Goal: Task Accomplishment & Management: Manage account settings

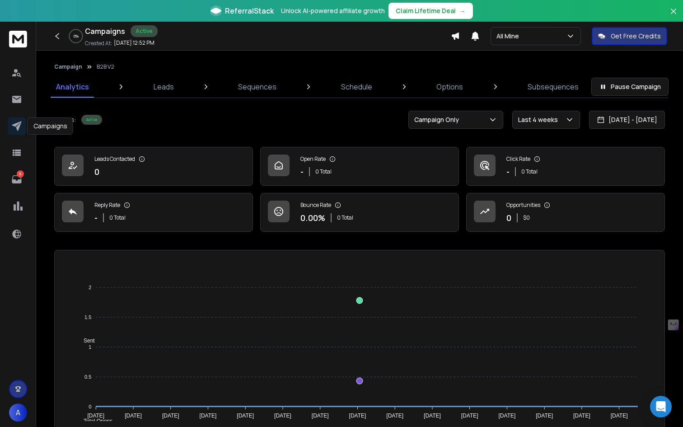
click at [16, 130] on icon at bounding box center [16, 126] width 11 height 11
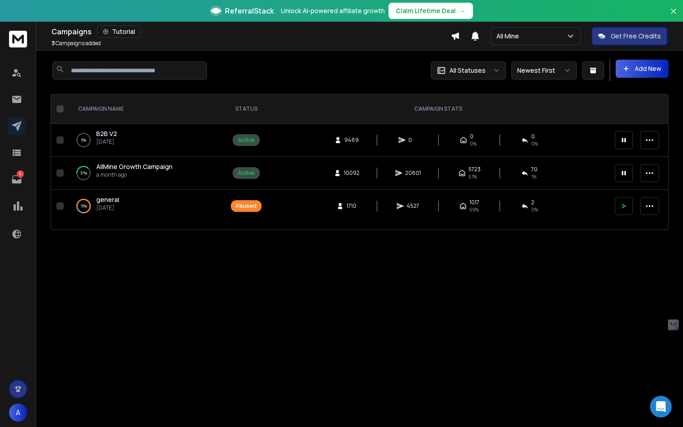
click at [147, 170] on span "AllMine Growth Campaign" at bounding box center [134, 166] width 76 height 9
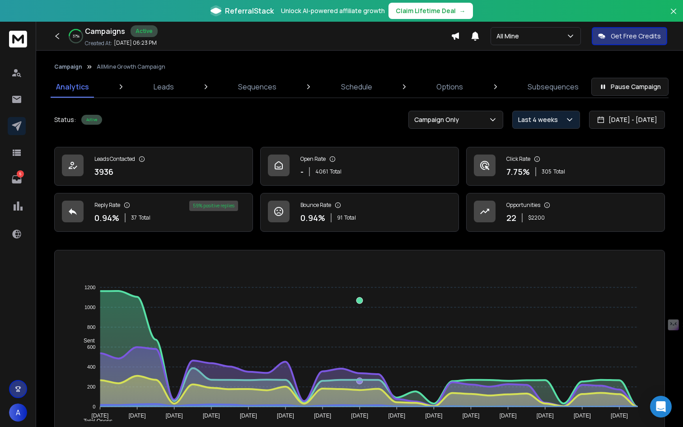
click at [518, 121] on p "Last 4 weeks" at bounding box center [539, 119] width 43 height 9
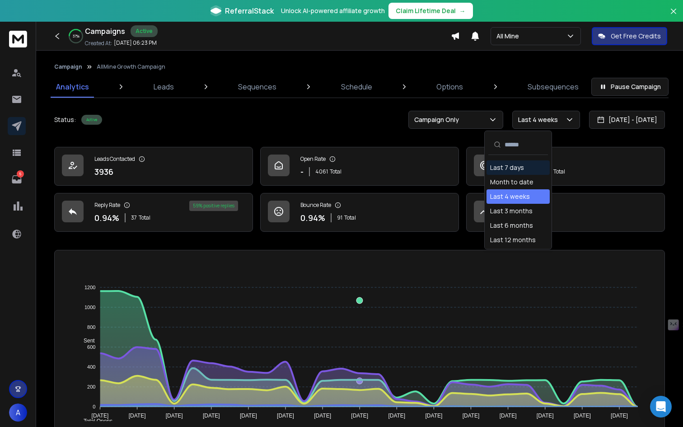
click at [510, 167] on div "Last 7 days" at bounding box center [507, 167] width 34 height 9
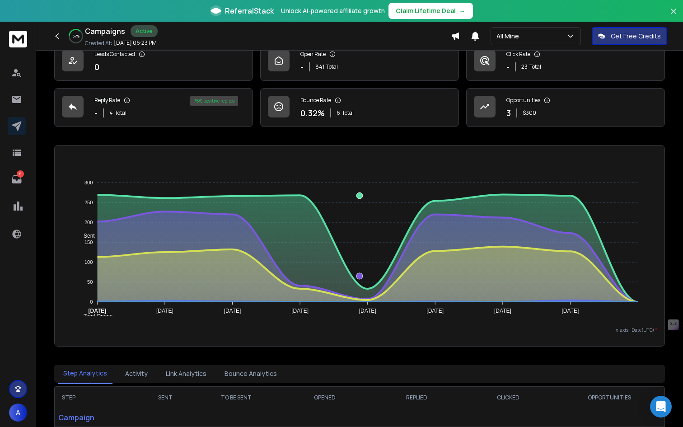
scroll to position [65, 0]
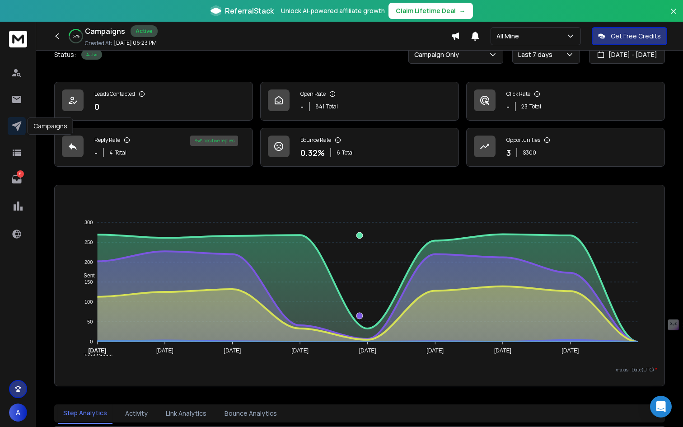
click at [19, 129] on icon at bounding box center [16, 126] width 11 height 11
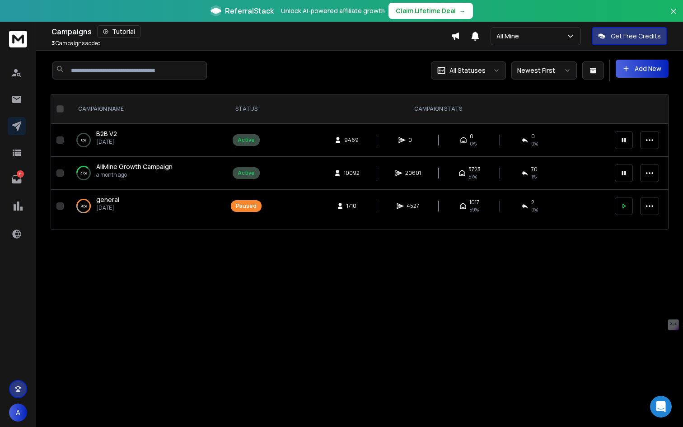
click at [143, 168] on span "AllMine Growth Campaign" at bounding box center [134, 166] width 76 height 9
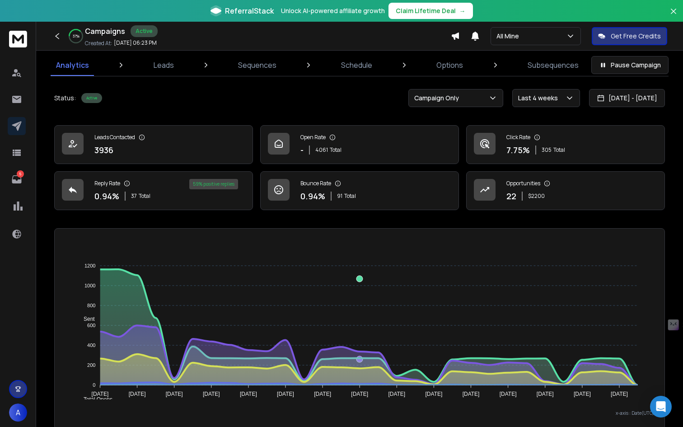
scroll to position [16, 0]
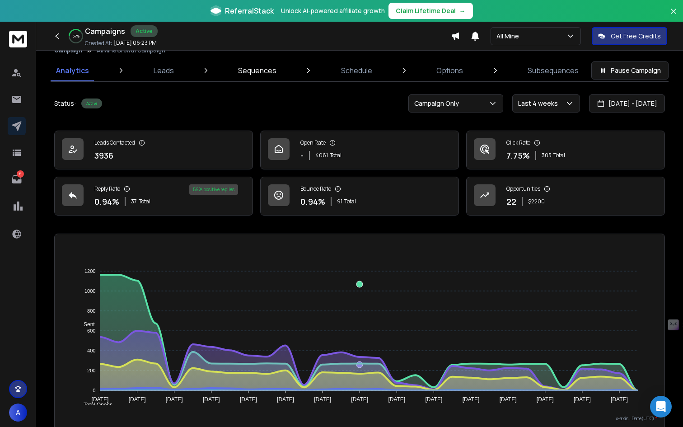
click at [261, 75] on p "Sequences" at bounding box center [257, 70] width 38 height 11
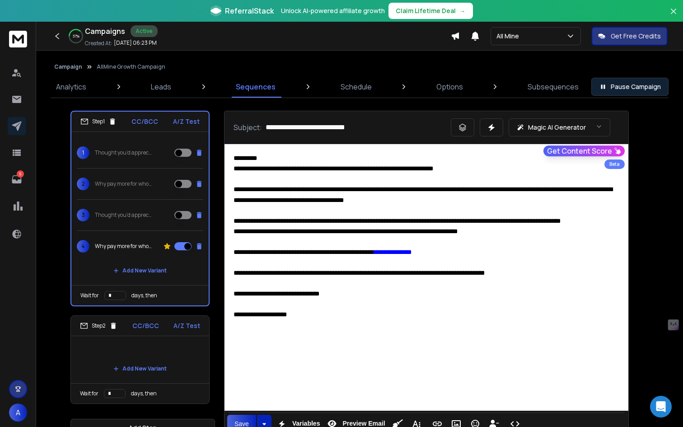
click at [616, 85] on button "Pause Campaign" at bounding box center [629, 87] width 77 height 18
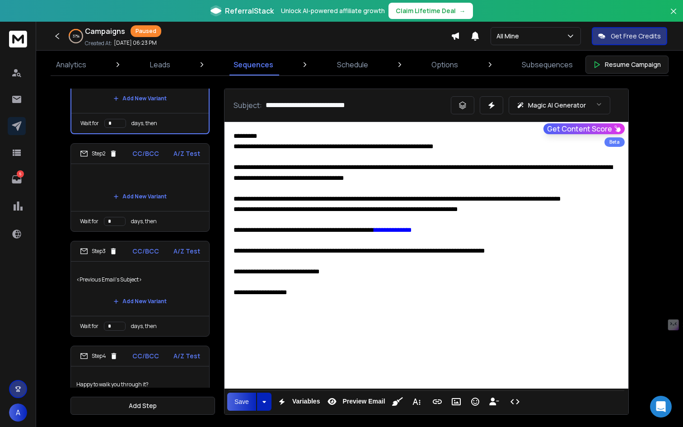
scroll to position [154, 0]
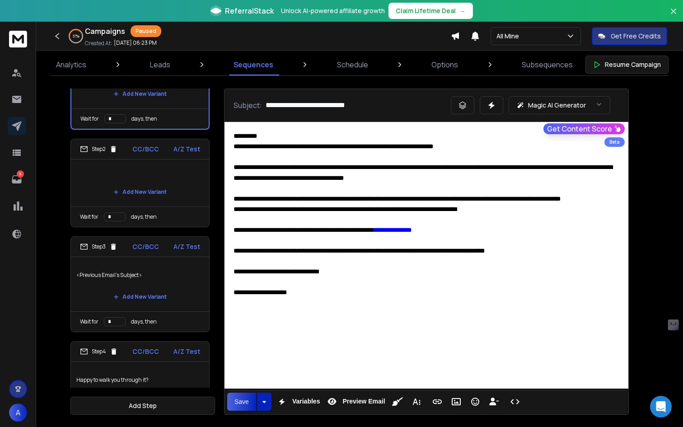
click at [116, 253] on div "Step 3 CC/BCC A/Z Test" at bounding box center [140, 247] width 138 height 20
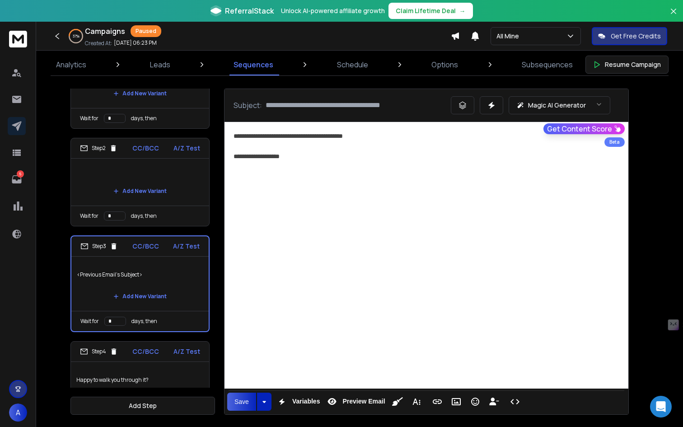
click at [117, 251] on div "Step 3 CC/BCC A/Z Test" at bounding box center [139, 246] width 137 height 20
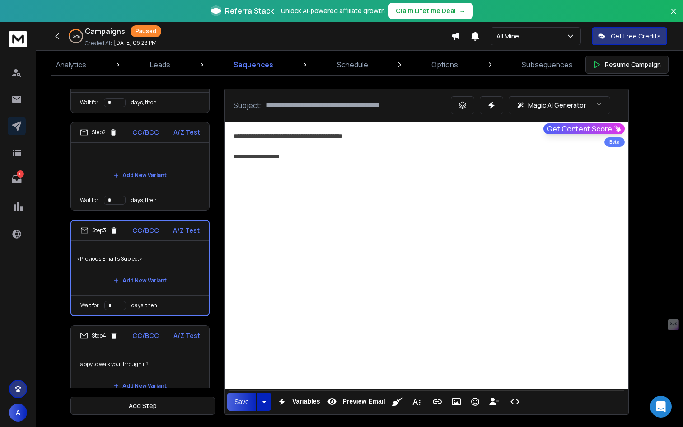
scroll to position [183, 0]
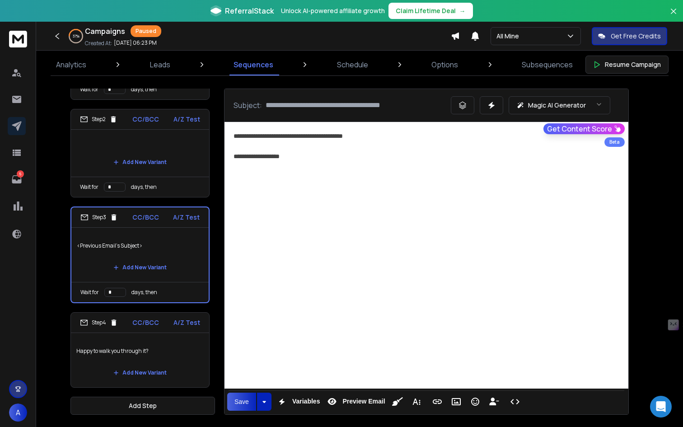
click at [109, 349] on p "Happy to walk you through it?" at bounding box center [139, 350] width 127 height 25
type input "**********"
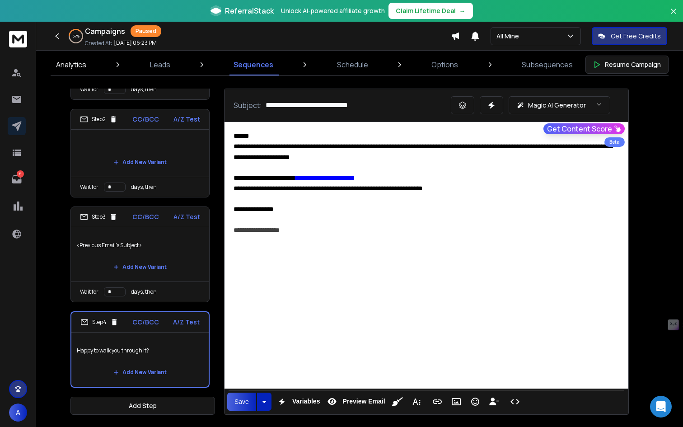
click at [80, 65] on p "Analytics" at bounding box center [71, 64] width 30 height 11
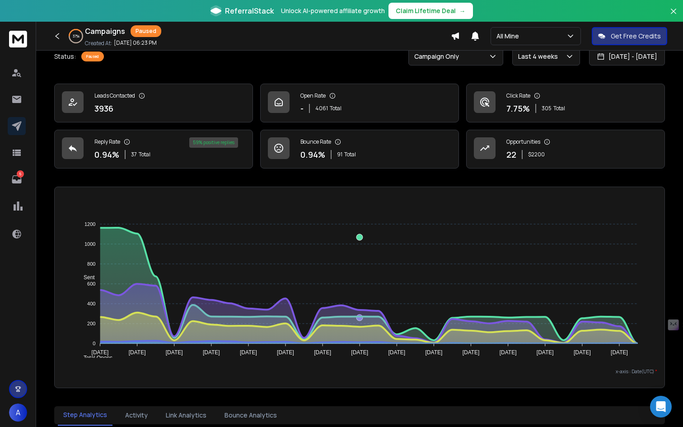
scroll to position [51, 0]
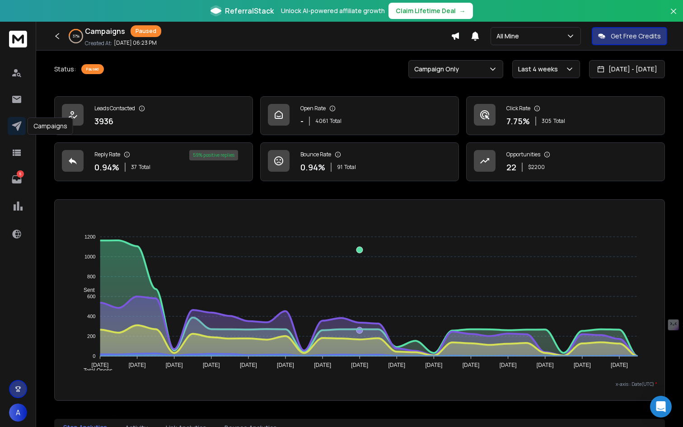
click at [19, 126] on icon at bounding box center [16, 126] width 9 height 9
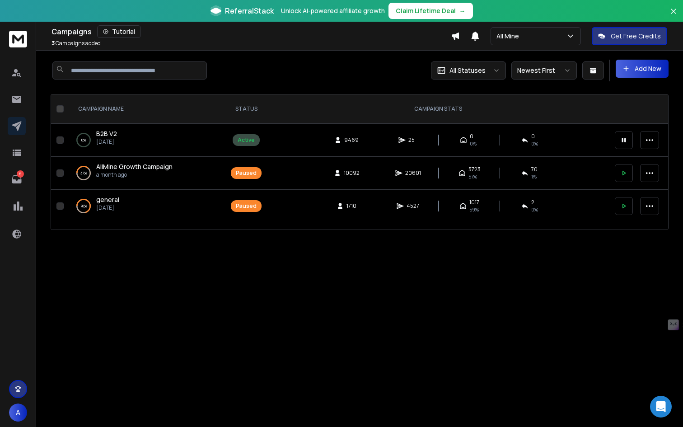
click at [142, 164] on span "AllMine Growth Campaign" at bounding box center [134, 166] width 76 height 9
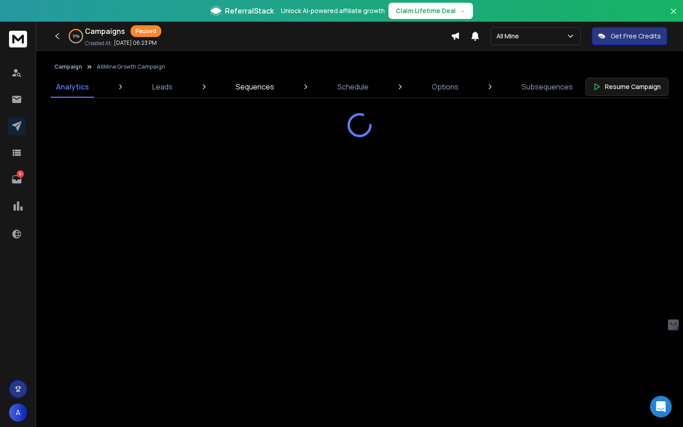
click at [249, 89] on p "Sequences" at bounding box center [255, 86] width 38 height 11
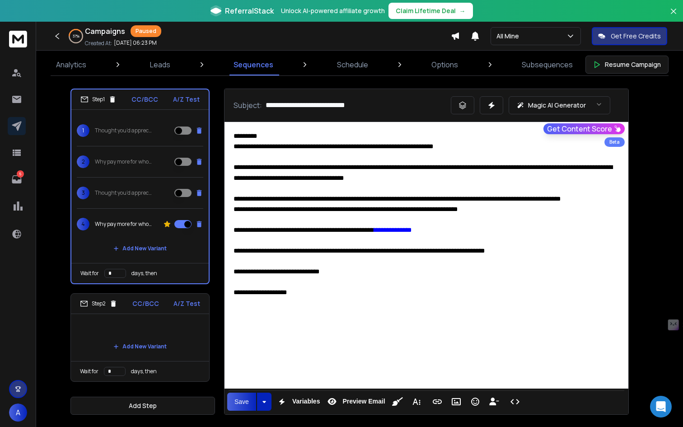
scroll to position [183, 0]
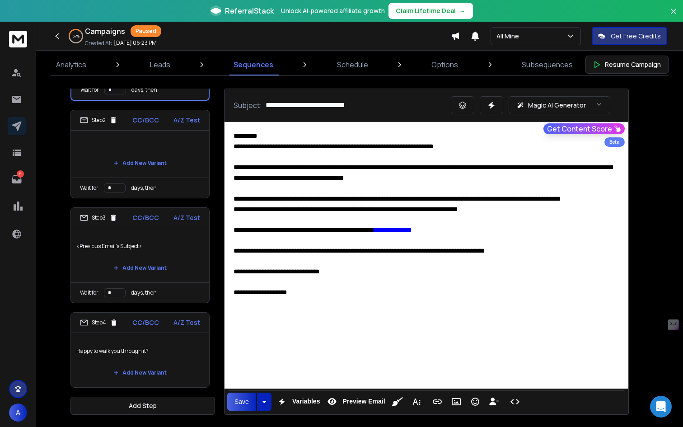
click at [115, 215] on icon at bounding box center [113, 218] width 5 height 6
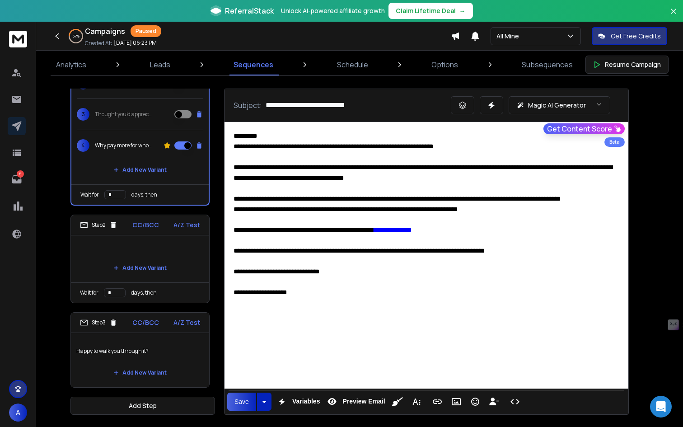
click at [117, 324] on icon at bounding box center [113, 322] width 8 height 8
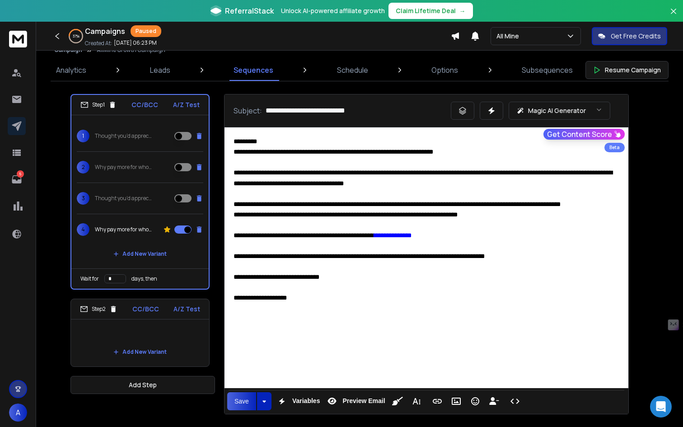
click at [115, 280] on input "*" at bounding box center [115, 278] width 22 height 9
type input "*"
click at [62, 195] on div "**********" at bounding box center [360, 254] width 618 height 328
click at [412, 233] on link "**********" at bounding box center [392, 235] width 37 height 6
click at [420, 253] on icon "button" at bounding box center [419, 257] width 11 height 11
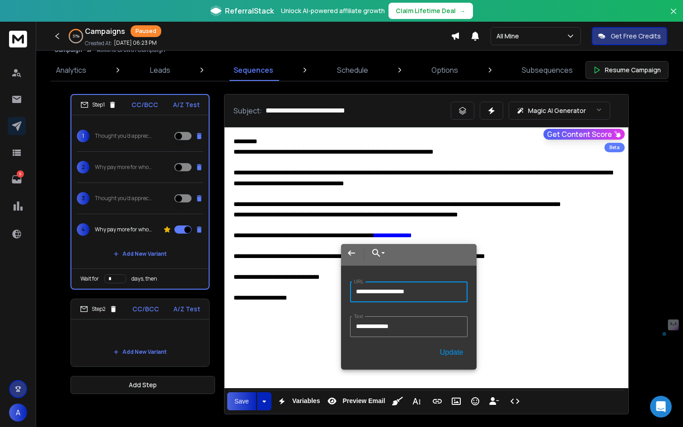
paste input "**********"
type input "**********"
click at [454, 353] on button "Update" at bounding box center [451, 352] width 33 height 16
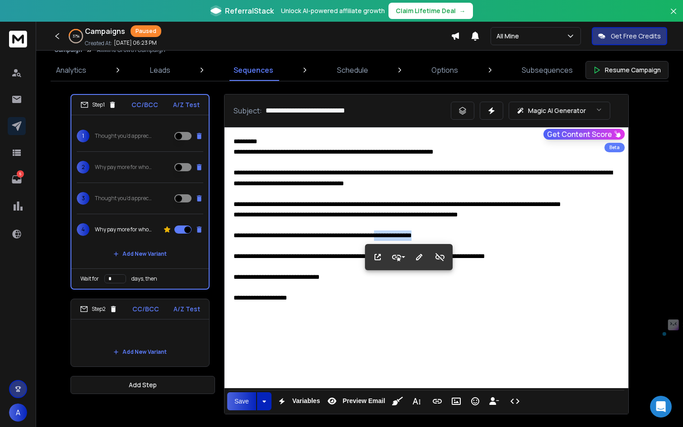
scroll to position [0, 0]
click at [151, 329] on p at bounding box center [139, 334] width 127 height 18
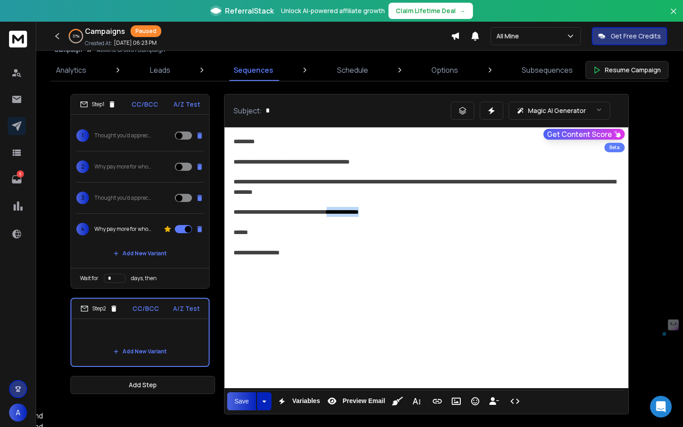
drag, startPoint x: 340, startPoint y: 210, endPoint x: 384, endPoint y: 214, distance: 43.6
click at [359, 214] on link "**********" at bounding box center [343, 212] width 32 height 6
click at [371, 410] on div at bounding box center [341, 426] width 683 height 33
drag, startPoint x: 340, startPoint y: 211, endPoint x: 384, endPoint y: 211, distance: 43.8
click at [384, 211] on div "**********" at bounding box center [427, 212] width 386 height 10
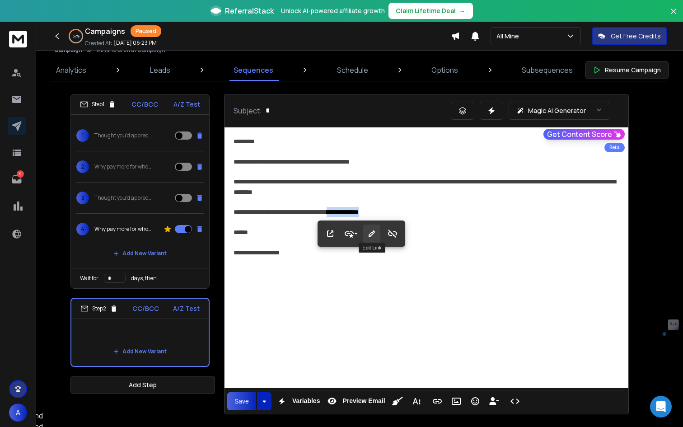
click at [371, 235] on icon "button" at bounding box center [372, 233] width 6 height 6
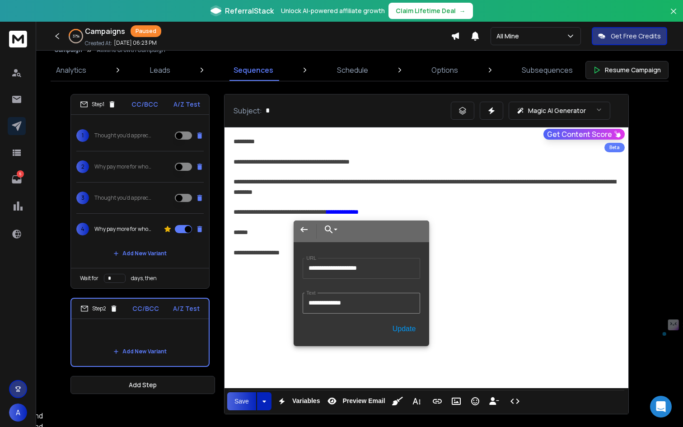
type input "**********"
click at [399, 330] on button "Update" at bounding box center [404, 329] width 33 height 16
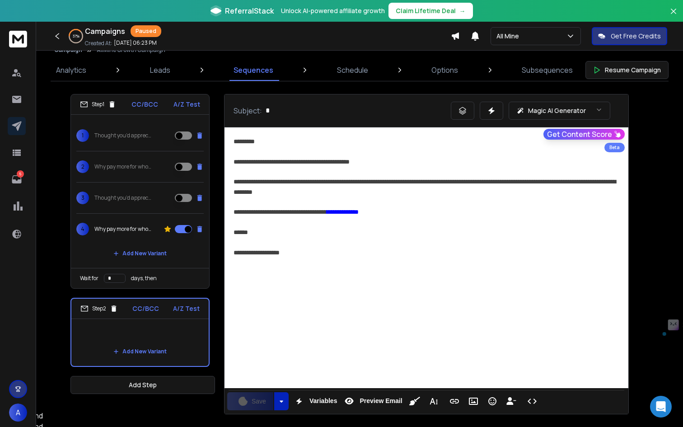
scroll to position [0, 0]
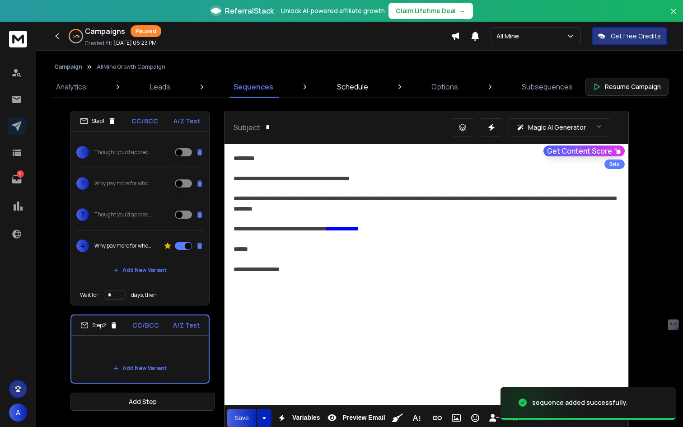
click at [359, 91] on p "Schedule" at bounding box center [352, 86] width 31 height 11
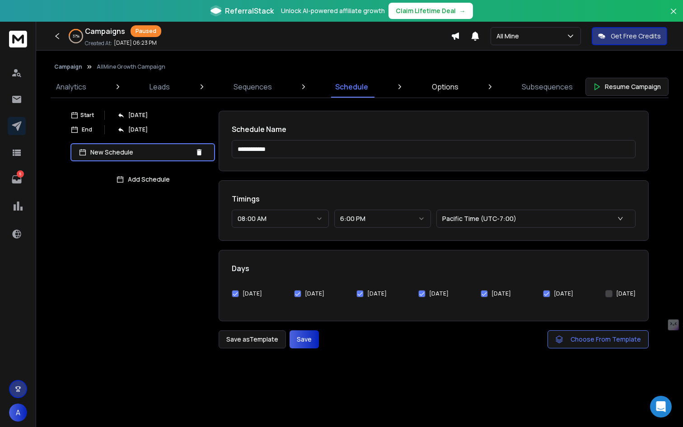
click at [438, 91] on p "Options" at bounding box center [445, 86] width 27 height 11
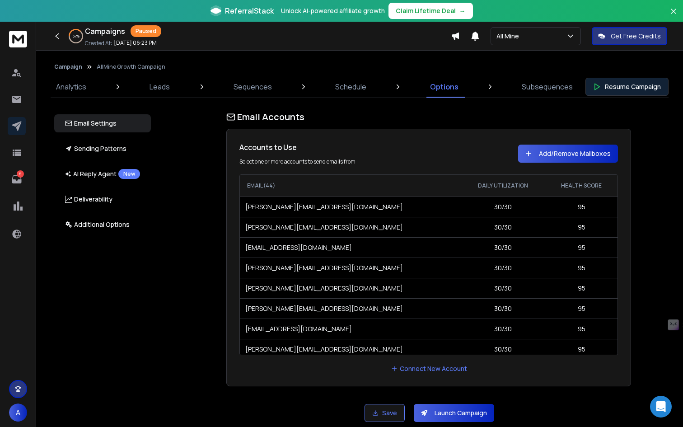
click at [620, 84] on button "Resume Campaign" at bounding box center [626, 87] width 83 height 18
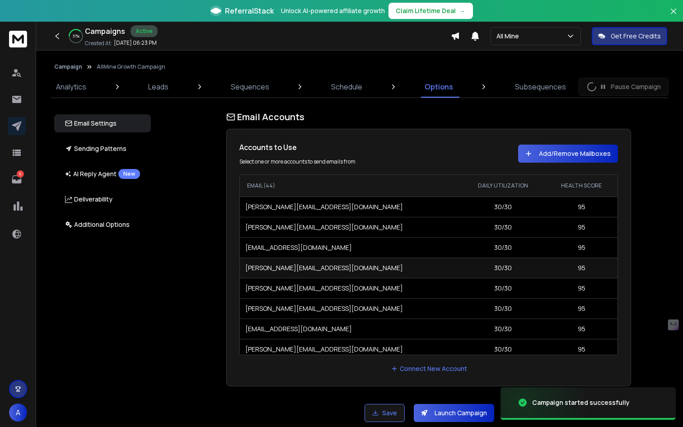
scroll to position [19, 0]
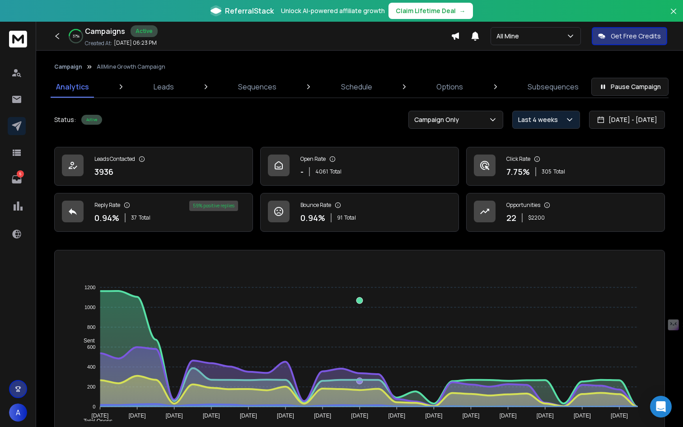
click at [512, 123] on button "Last 4 weeks" at bounding box center [546, 120] width 68 height 18
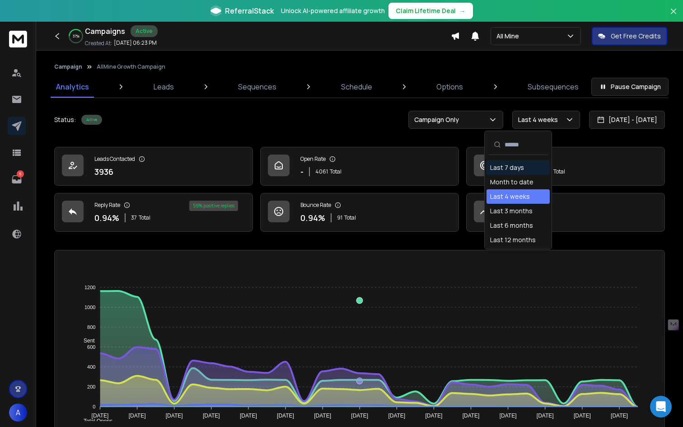
click at [501, 166] on div "Last 7 days" at bounding box center [507, 167] width 34 height 9
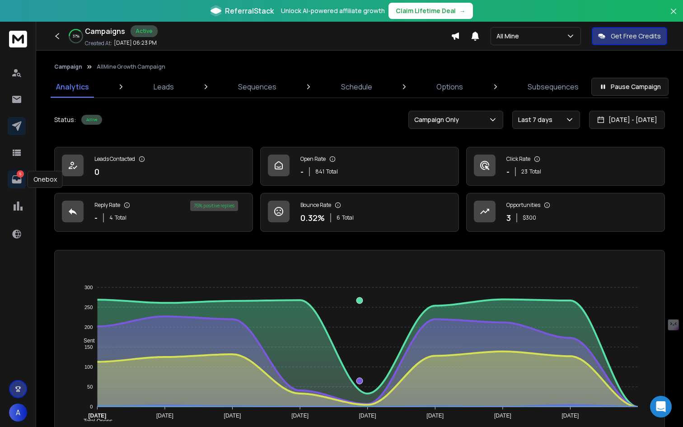
click at [12, 174] on icon at bounding box center [16, 179] width 11 height 11
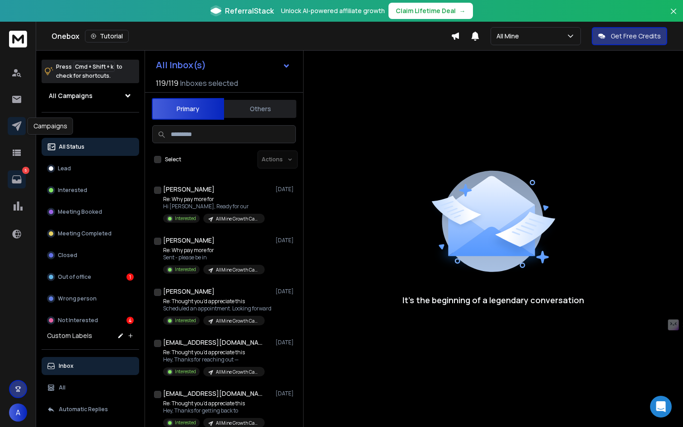
click at [16, 130] on icon at bounding box center [16, 126] width 11 height 11
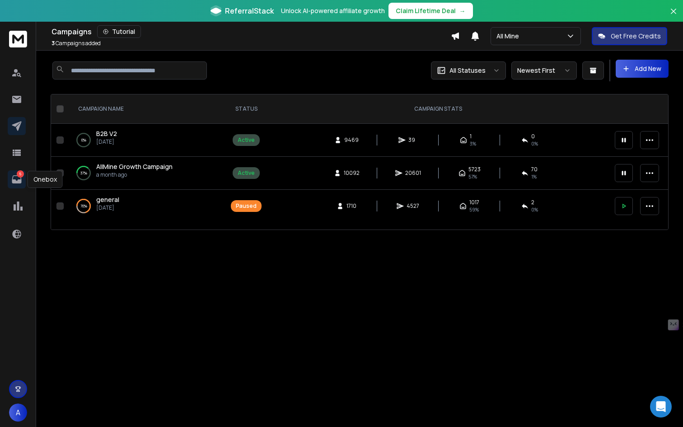
click at [15, 180] on icon at bounding box center [16, 179] width 11 height 11
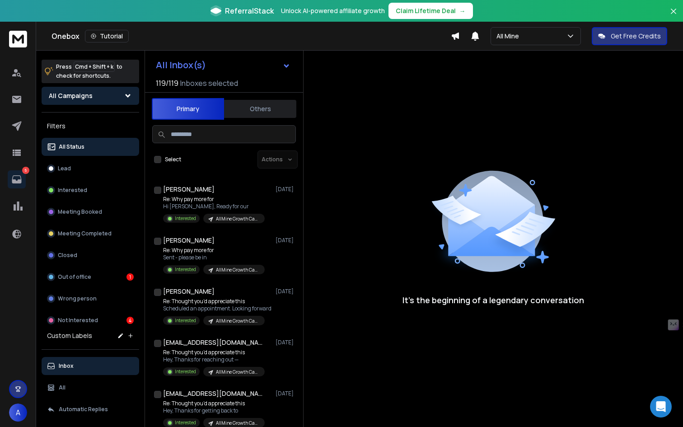
click at [124, 98] on icon at bounding box center [128, 96] width 8 height 8
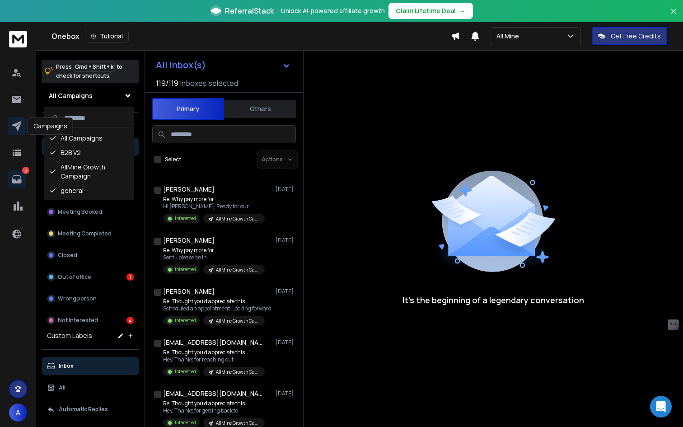
click at [16, 122] on icon at bounding box center [16, 126] width 11 height 11
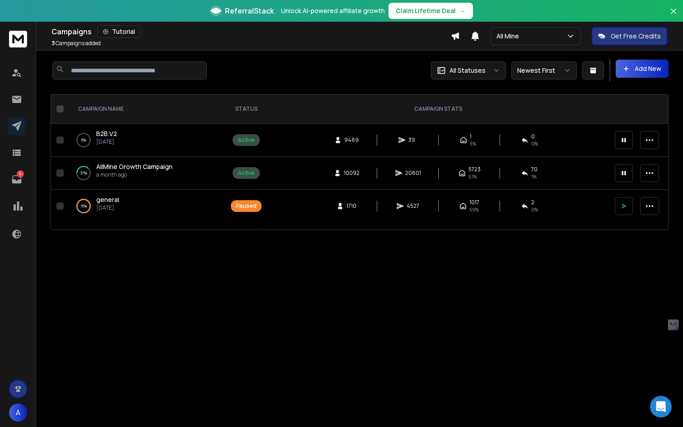
click at [627, 68] on icon at bounding box center [626, 69] width 6 height 6
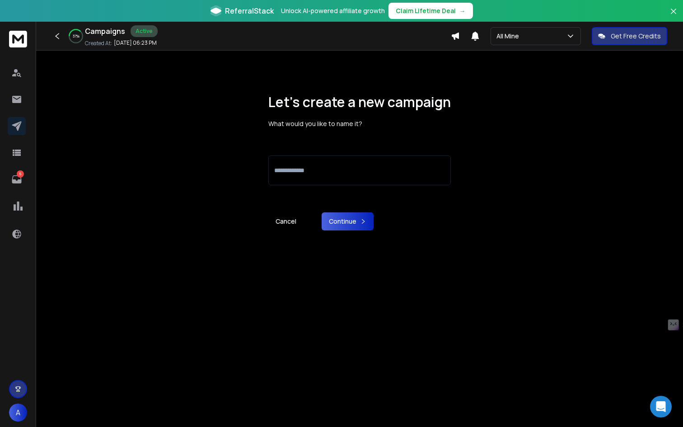
click at [383, 169] on input at bounding box center [359, 170] width 183 height 30
click at [370, 180] on input at bounding box center [359, 170] width 183 height 30
type input "*"
type input "**********"
click at [355, 221] on button "Continue" at bounding box center [348, 221] width 52 height 18
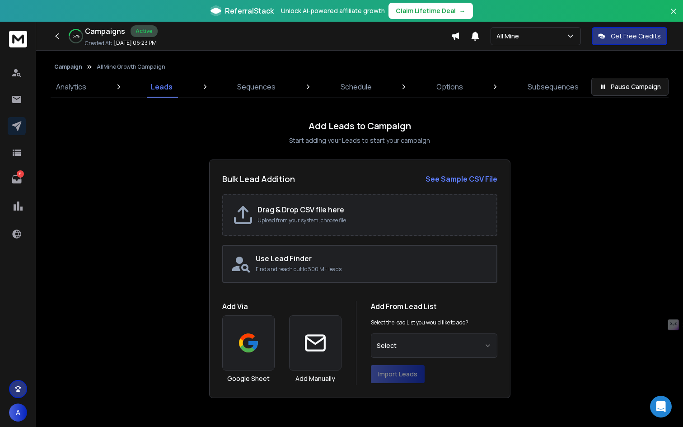
click at [433, 348] on button "Select" at bounding box center [434, 345] width 126 height 24
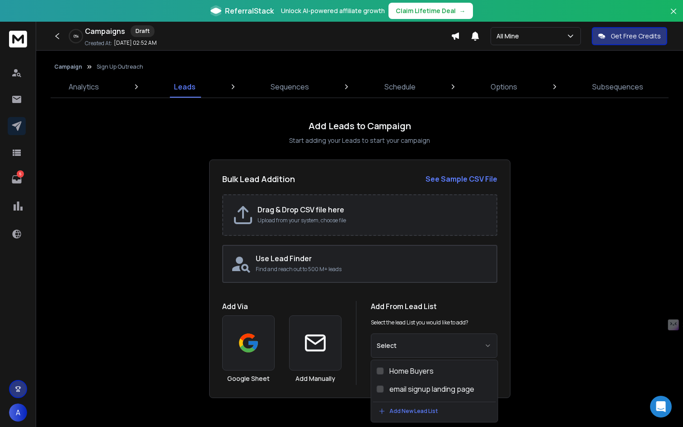
click at [381, 390] on button "button" at bounding box center [380, 388] width 7 height 7
click at [359, 393] on div "Bulk Lead Addition See Sample CSV File Drag & Drop CSV file here Upload from yo…" at bounding box center [359, 278] width 301 height 239
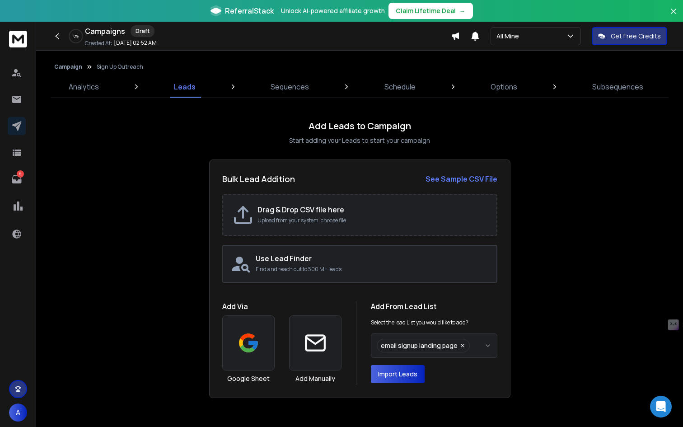
click at [393, 379] on button "Import Leads" at bounding box center [398, 374] width 54 height 18
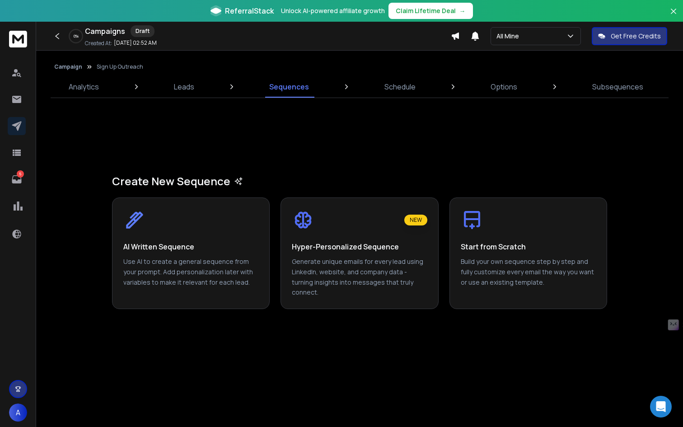
click at [383, 226] on div "NEW" at bounding box center [359, 220] width 135 height 23
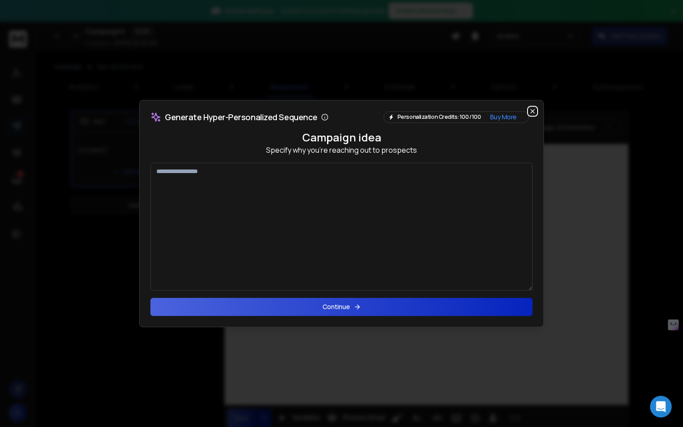
click at [533, 109] on icon "button" at bounding box center [532, 111] width 7 height 7
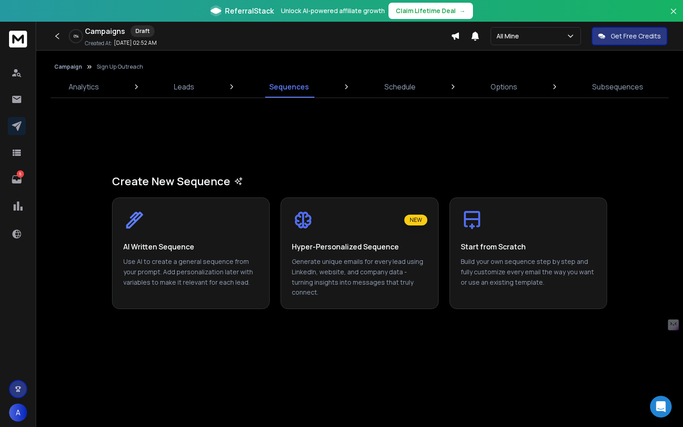
click at [497, 236] on div "Start from Scratch Build your own sequence step by step and fully customize eve…" at bounding box center [528, 253] width 157 height 111
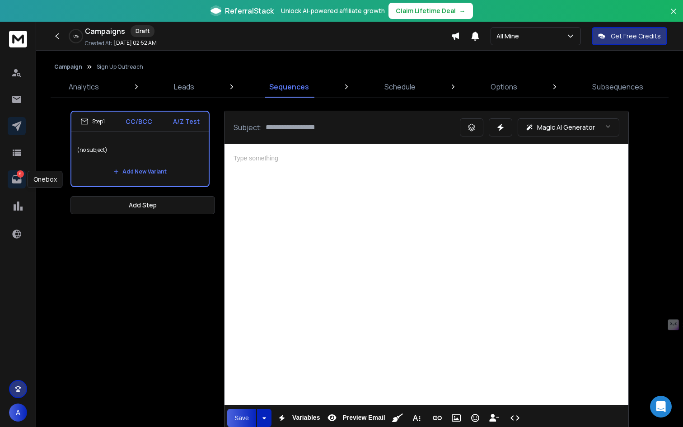
click at [13, 185] on link "5" at bounding box center [17, 179] width 18 height 18
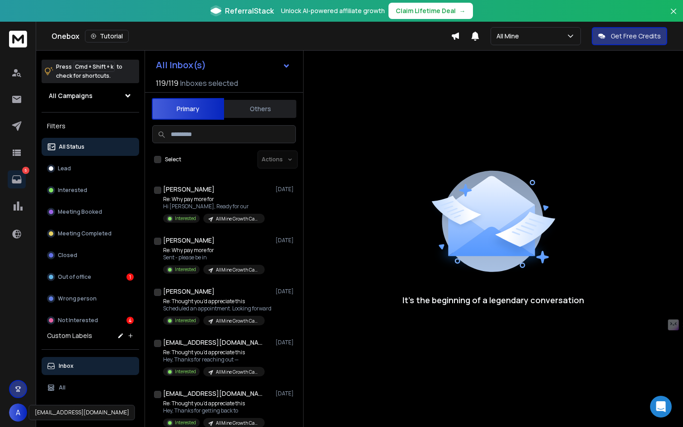
click at [14, 412] on span "A" at bounding box center [18, 412] width 18 height 18
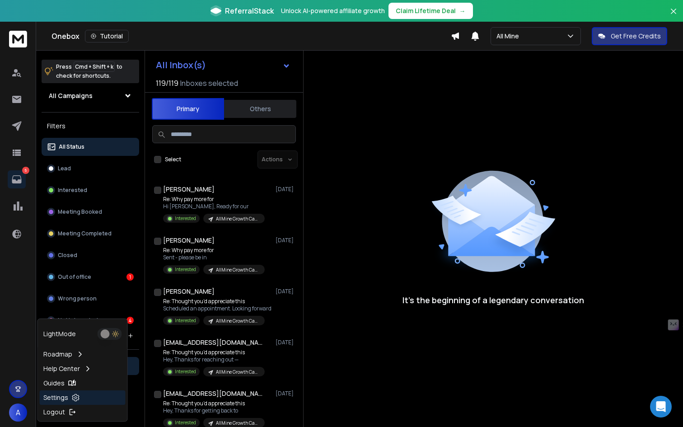
click at [52, 395] on p "Settings" at bounding box center [55, 397] width 25 height 9
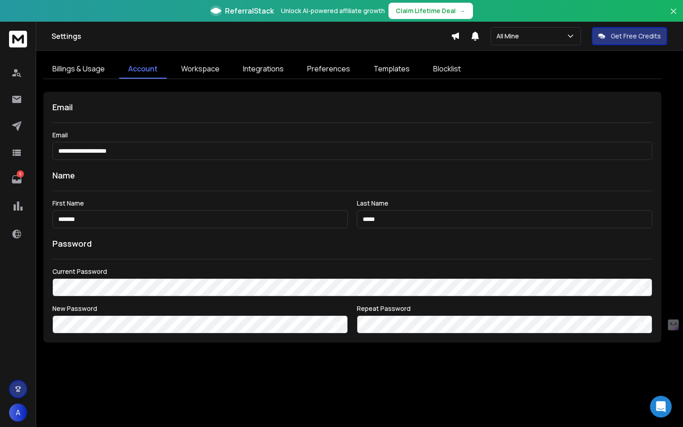
click at [194, 67] on link "Workspace" at bounding box center [200, 69] width 56 height 19
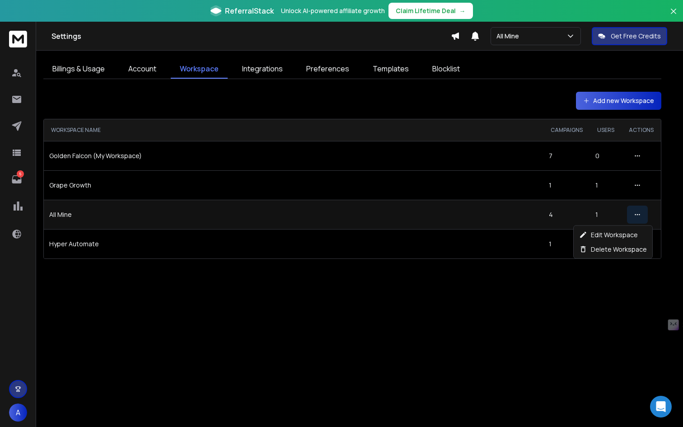
click at [643, 213] on button "button" at bounding box center [637, 215] width 21 height 18
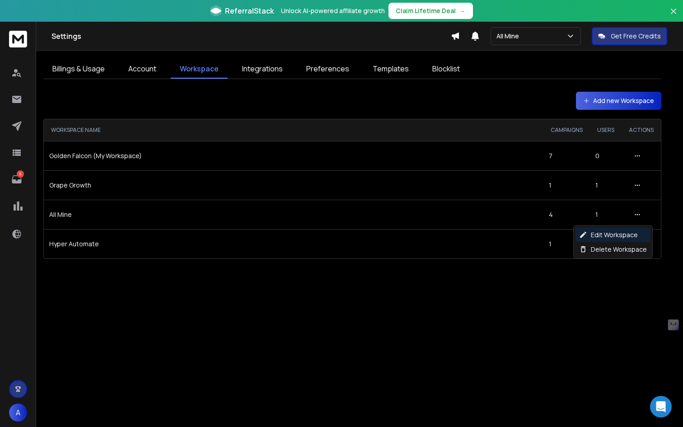
click at [618, 232] on p "Edit Workspace" at bounding box center [614, 234] width 47 height 9
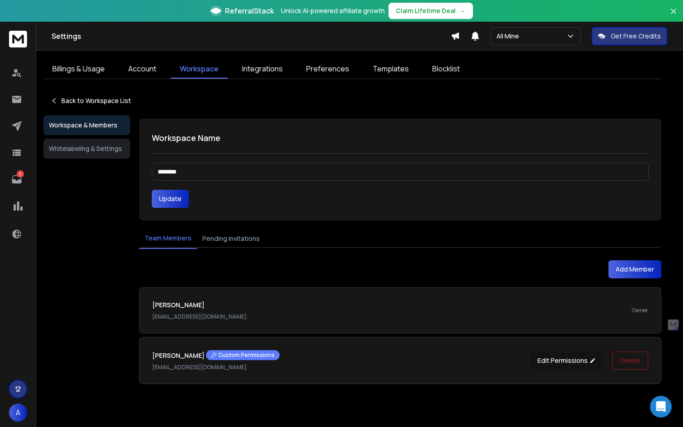
click at [576, 365] on button "Edit Permissions" at bounding box center [566, 360] width 73 height 18
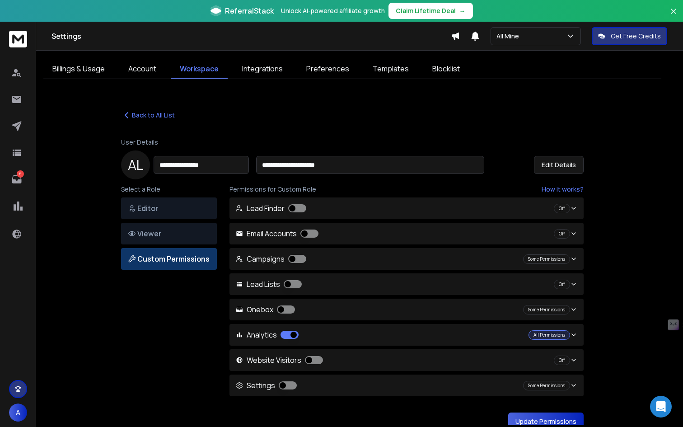
scroll to position [24, 0]
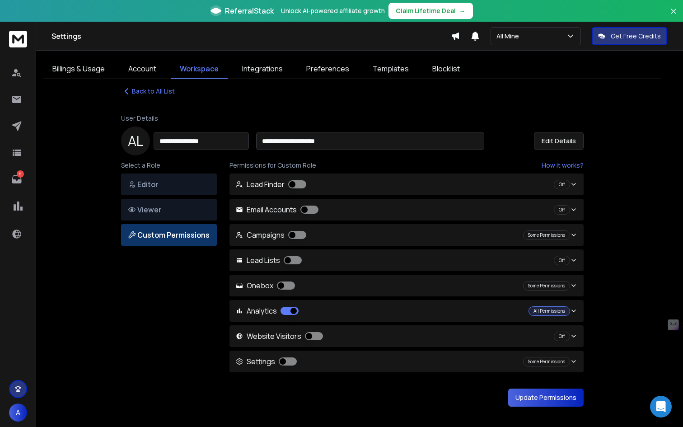
click at [575, 288] on icon "button" at bounding box center [573, 285] width 7 height 7
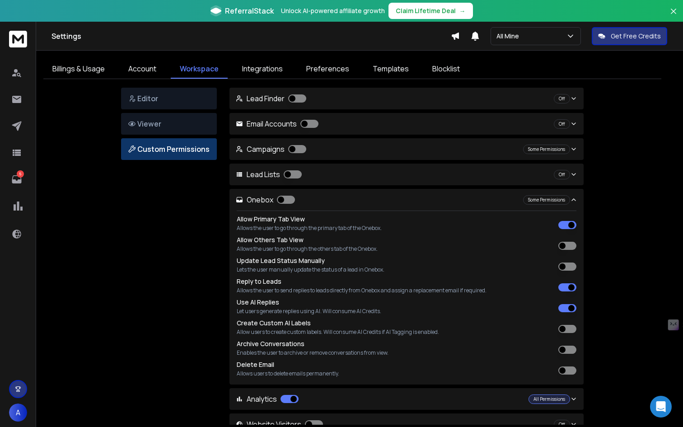
scroll to position [101, 0]
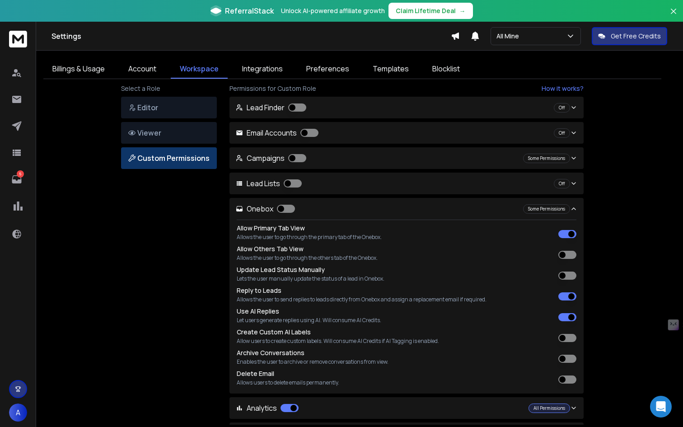
click at [569, 136] on button "Email Accounts Off" at bounding box center [406, 133] width 354 height 22
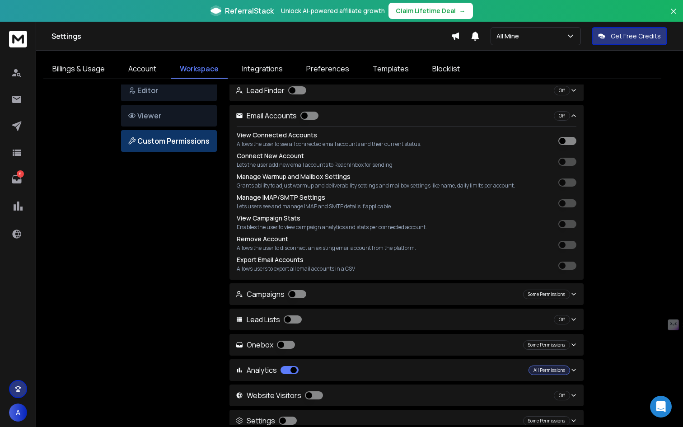
scroll to position [177, 0]
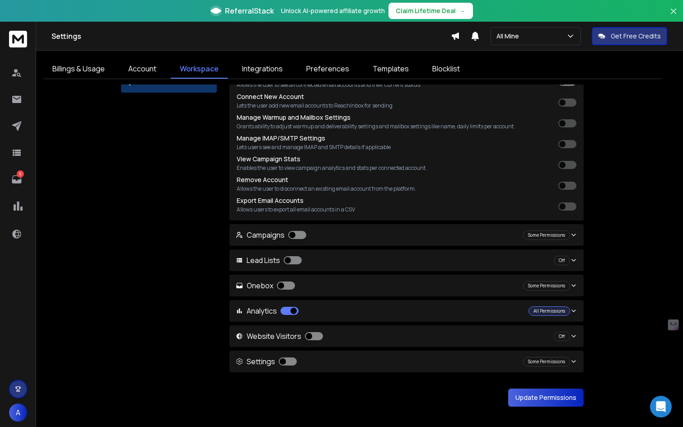
click at [573, 235] on icon "button" at bounding box center [574, 235] width 4 height 2
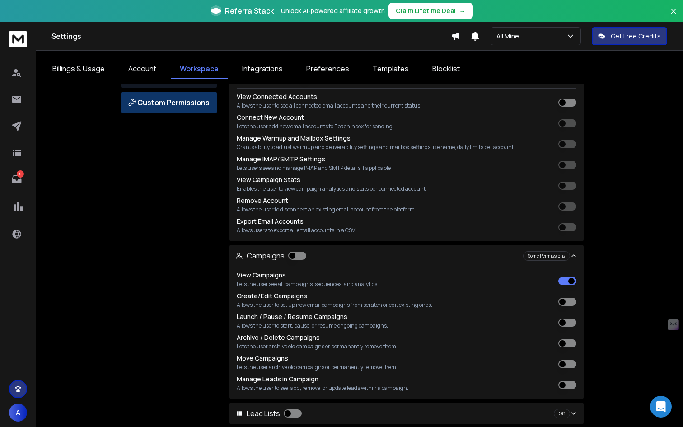
scroll to position [156, 0]
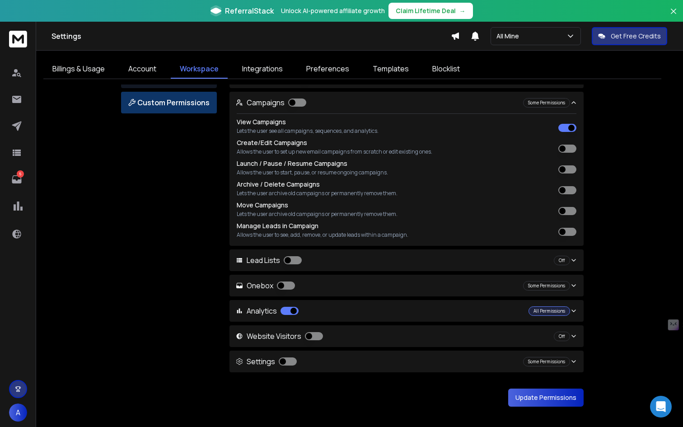
click at [573, 288] on icon "button" at bounding box center [573, 285] width 7 height 7
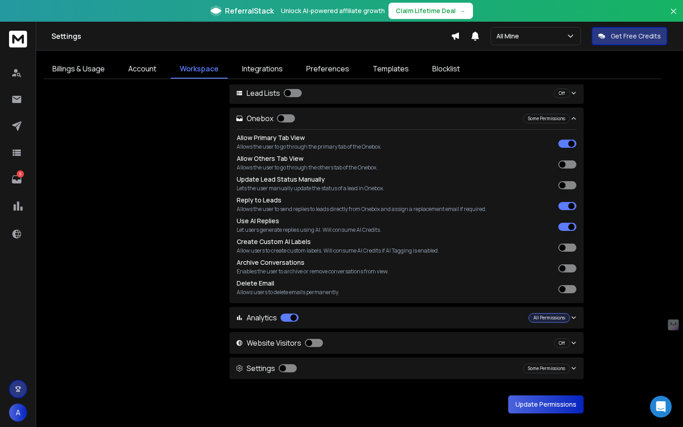
scroll to position [198, 0]
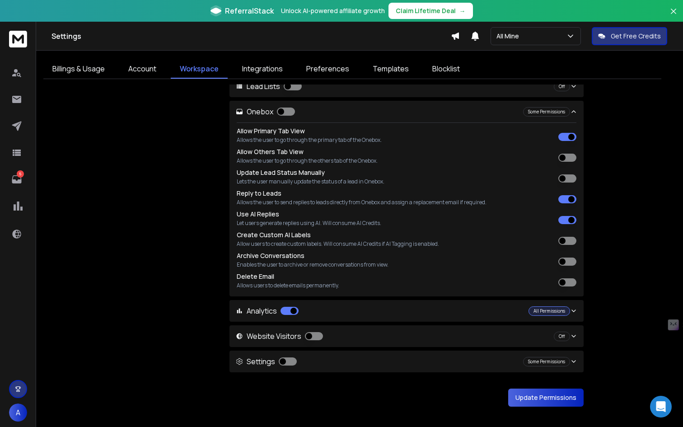
click at [559, 393] on button "Update Permissions" at bounding box center [545, 397] width 75 height 18
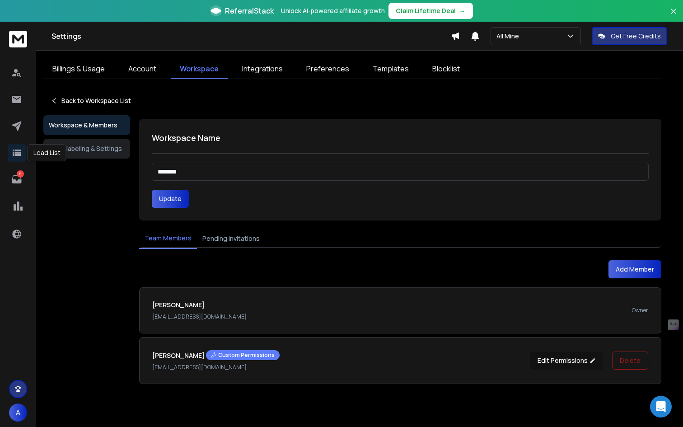
click at [17, 150] on icon at bounding box center [17, 153] width 8 height 6
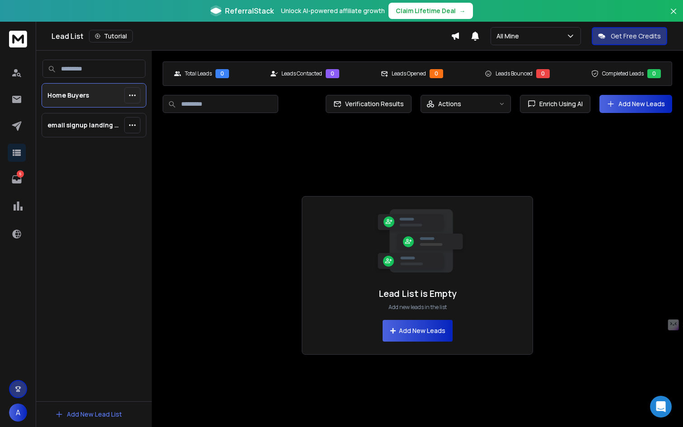
click at [88, 125] on p "email signup landing page" at bounding box center [83, 125] width 73 height 9
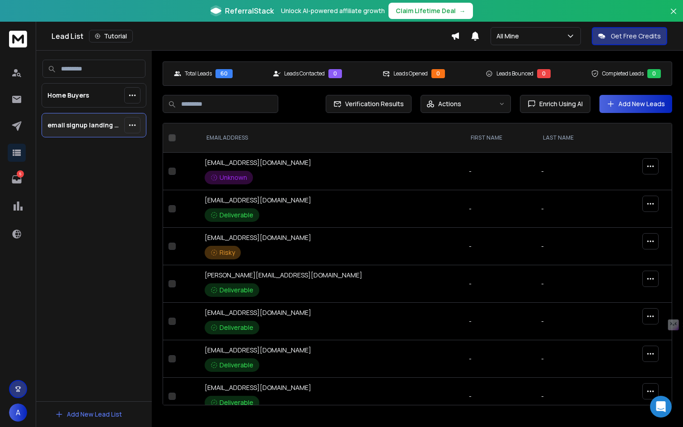
click at [614, 106] on icon at bounding box center [611, 104] width 8 height 8
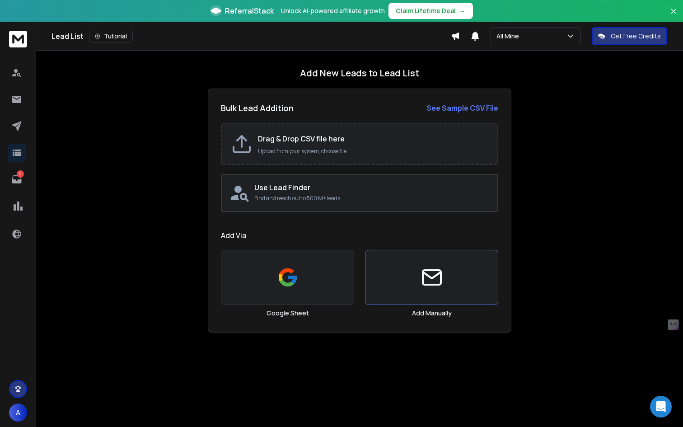
click at [430, 297] on div at bounding box center [431, 277] width 133 height 55
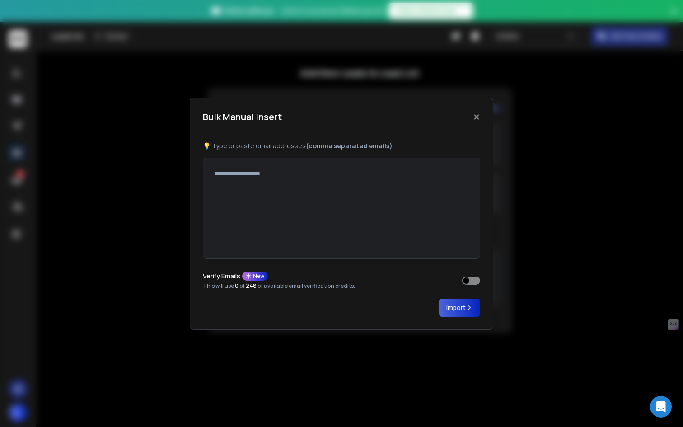
click at [309, 192] on textarea at bounding box center [341, 208] width 277 height 101
type textarea "*"
paste textarea "**********"
click at [0, 0] on div "**********" at bounding box center [0, 0] width 0 height 0
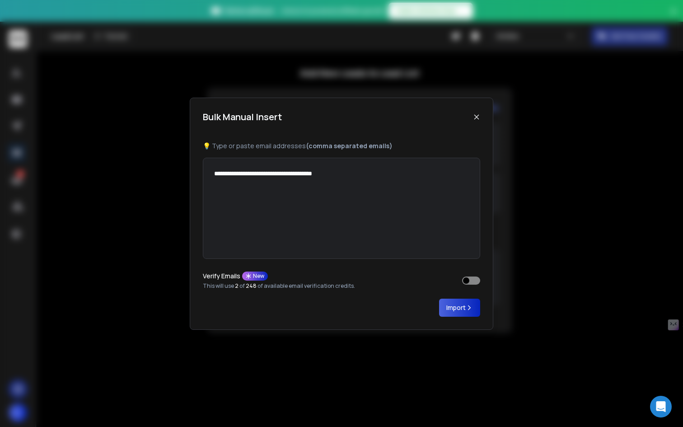
type textarea "**********"
click at [459, 308] on button "Import" at bounding box center [459, 308] width 41 height 18
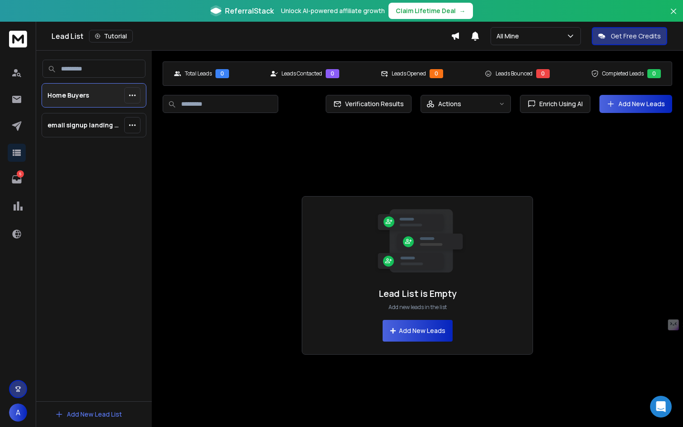
click at [96, 121] on p "email signup landing page" at bounding box center [83, 125] width 73 height 9
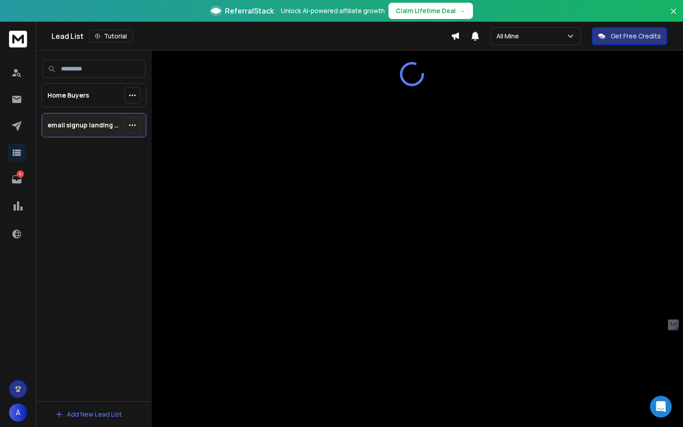
click at [86, 98] on p "Home Buyers" at bounding box center [68, 95] width 42 height 9
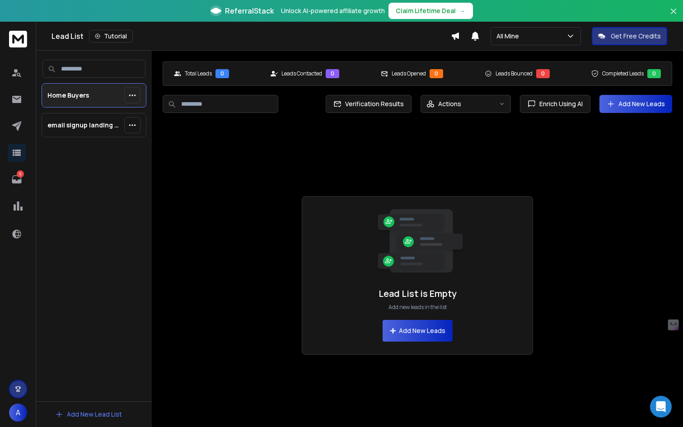
click at [97, 125] on p "email signup landing page" at bounding box center [83, 125] width 73 height 9
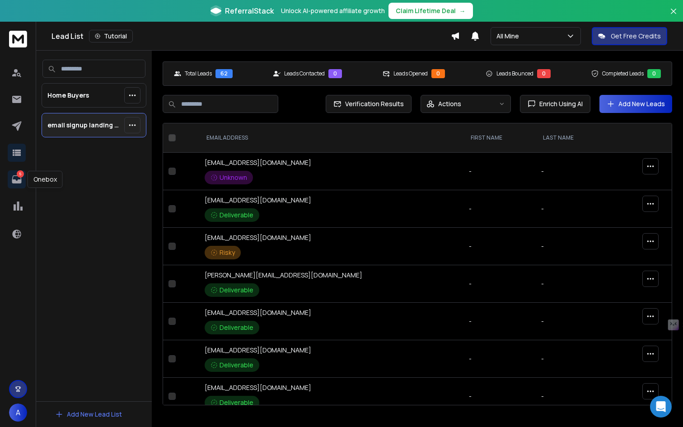
click at [18, 175] on p "5" at bounding box center [20, 173] width 7 height 7
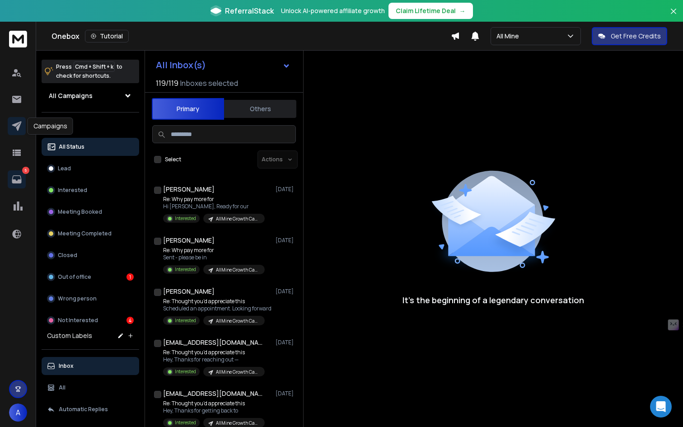
click at [19, 122] on icon at bounding box center [16, 126] width 9 height 9
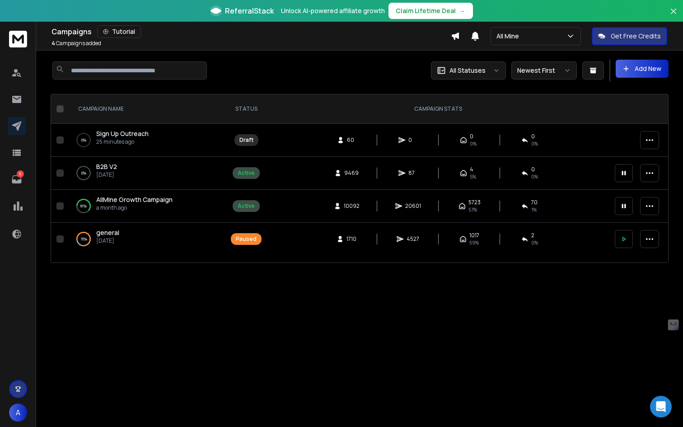
click at [143, 173] on div "0 % B2B V2 [DATE]" at bounding box center [146, 173] width 140 height 22
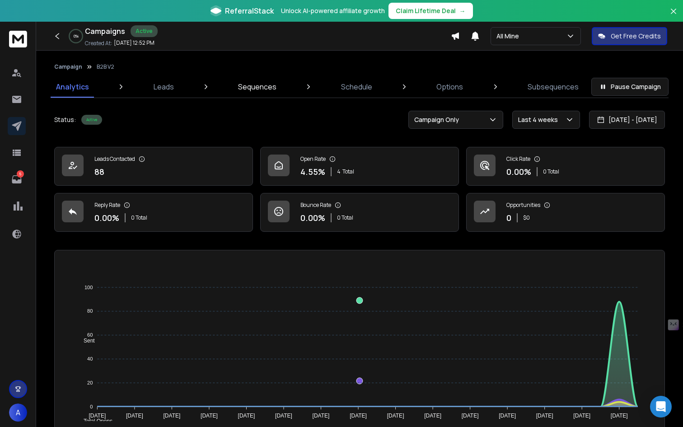
click at [255, 89] on p "Sequences" at bounding box center [257, 86] width 38 height 11
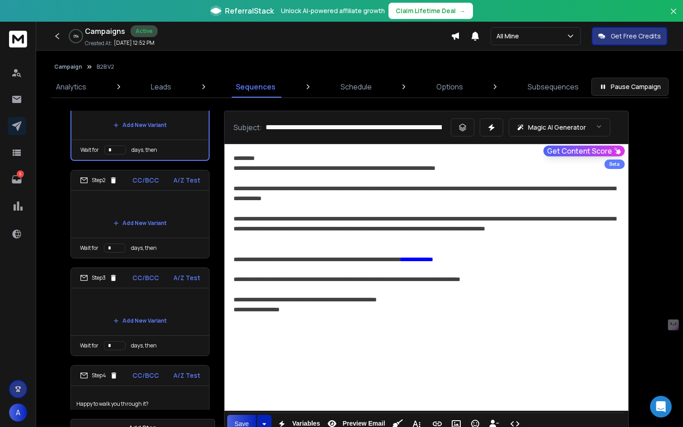
scroll to position [84, 0]
click at [147, 304] on p at bounding box center [139, 301] width 127 height 18
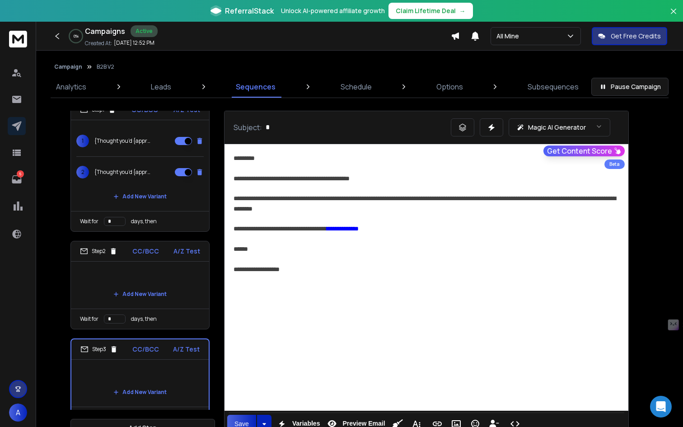
scroll to position [0, 0]
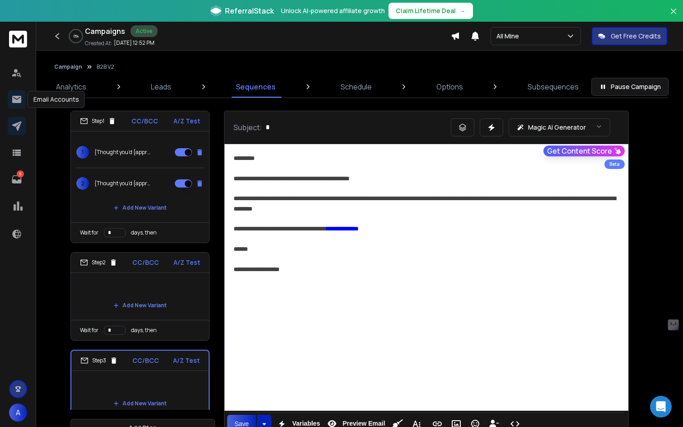
click at [18, 100] on icon at bounding box center [16, 99] width 9 height 7
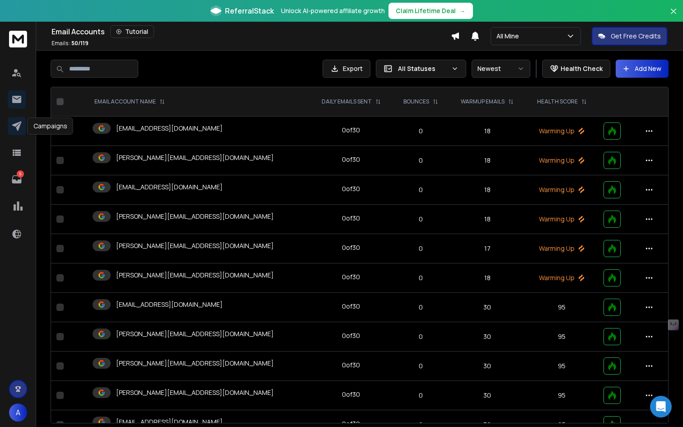
click at [20, 130] on icon at bounding box center [16, 126] width 11 height 11
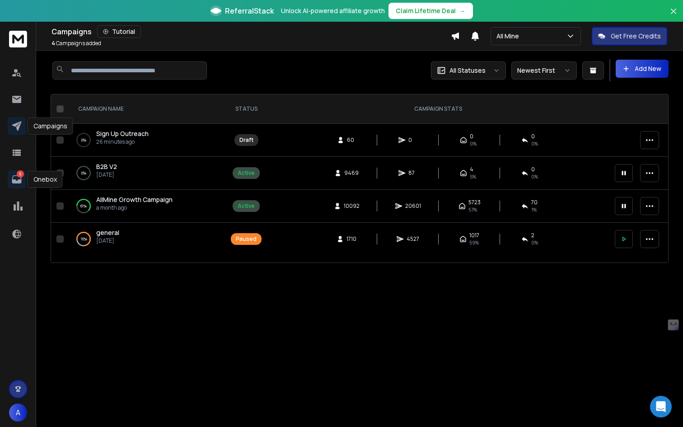
click at [19, 178] on icon at bounding box center [16, 179] width 11 height 11
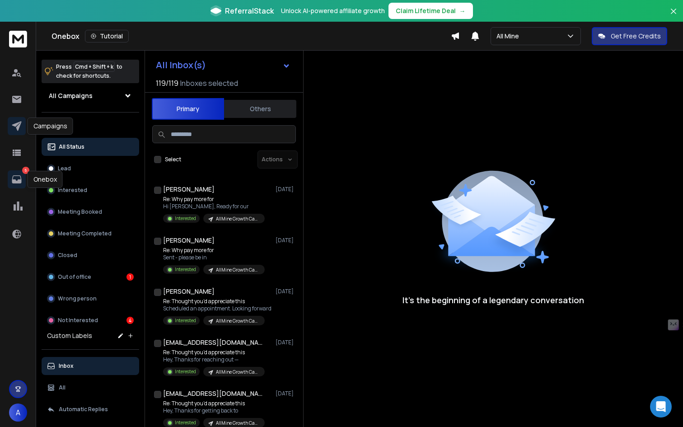
click at [21, 124] on icon at bounding box center [16, 126] width 11 height 11
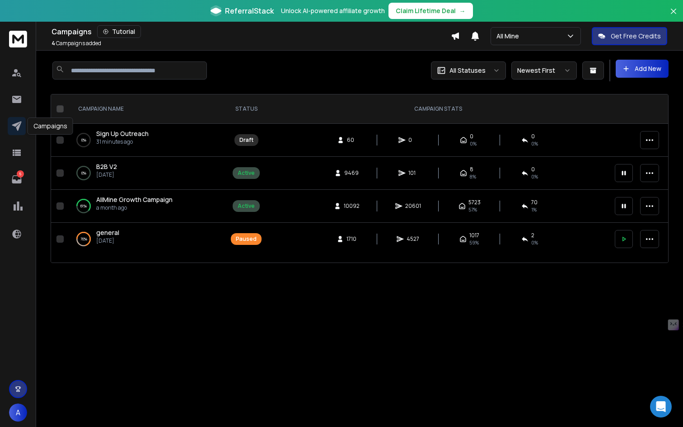
click at [144, 169] on div "0 % B2B V2 [DATE]" at bounding box center [146, 173] width 140 height 22
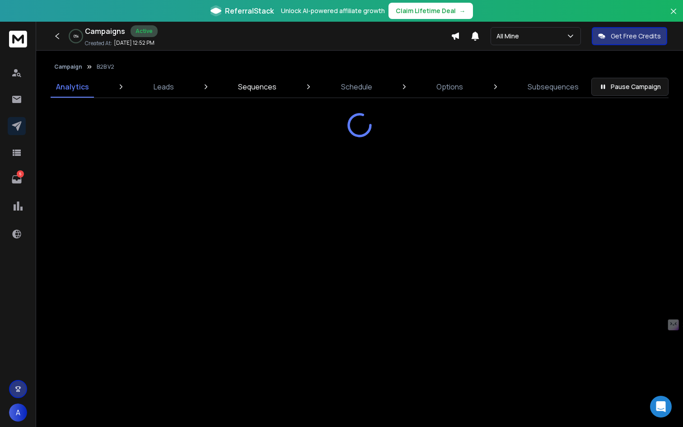
click at [276, 85] on p "Sequences" at bounding box center [257, 86] width 38 height 11
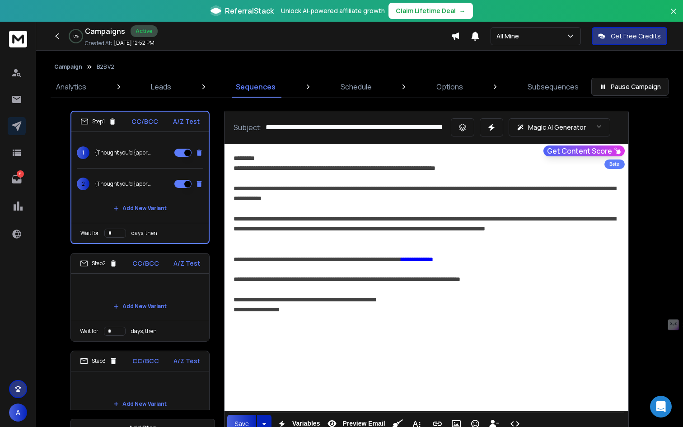
click at [131, 190] on div "2 {Thought you’d {appreciate|like} this|Why pay more for wholesale vendor furni…" at bounding box center [115, 184] width 76 height 13
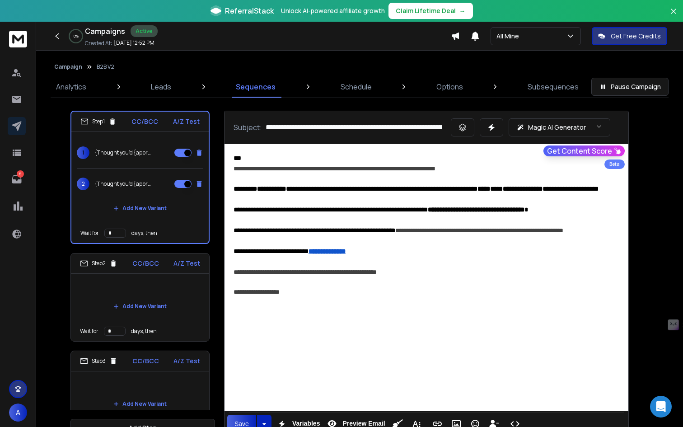
click at [110, 286] on p at bounding box center [139, 288] width 127 height 18
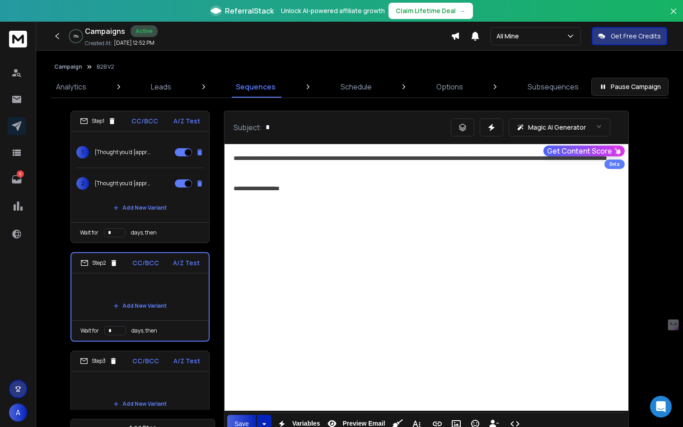
click at [133, 148] on div "1 {Thought you’d {appreciate|like} this|Why pay more for wholesale vendor furni…" at bounding box center [114, 152] width 76 height 13
type input "**********"
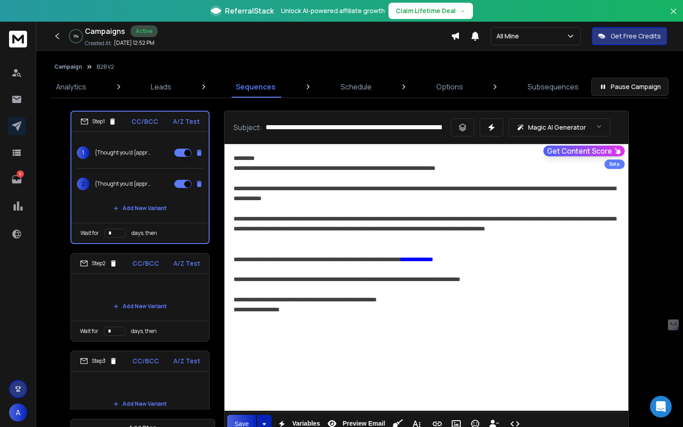
click at [420, 304] on div "**********" at bounding box center [427, 300] width 386 height 10
click at [15, 125] on icon at bounding box center [16, 126] width 9 height 9
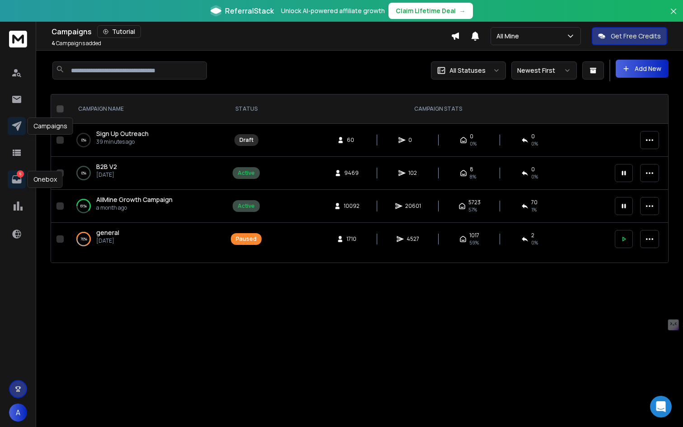
click at [24, 174] on body "ReferralStack Unlock AI-powered affiliate growth Lifetime Deals available! Clai…" at bounding box center [341, 213] width 683 height 427
click at [19, 128] on icon at bounding box center [16, 126] width 11 height 11
click at [126, 171] on div "0 % B2B V2 [DATE]" at bounding box center [146, 173] width 140 height 22
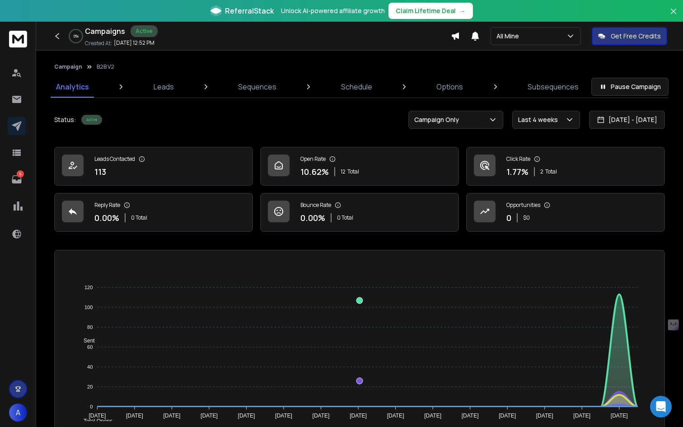
click at [19, 108] on div at bounding box center [18, 100] width 21 height 21
click at [18, 129] on icon at bounding box center [16, 126] width 9 height 9
